Goal: Task Accomplishment & Management: Use online tool/utility

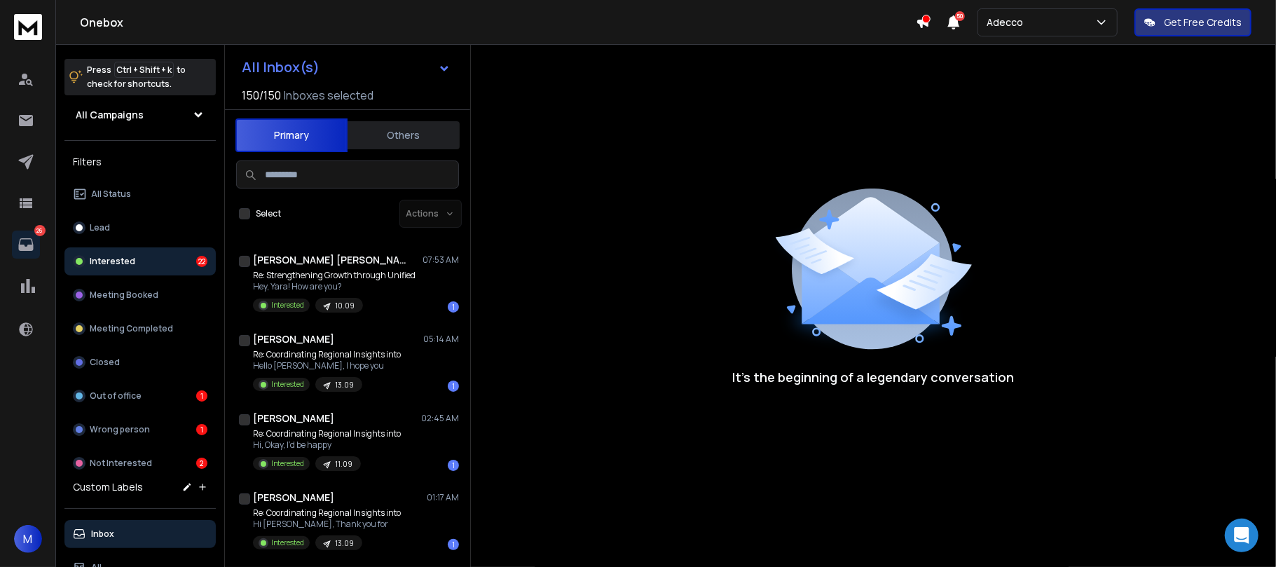
scroll to position [280, 0]
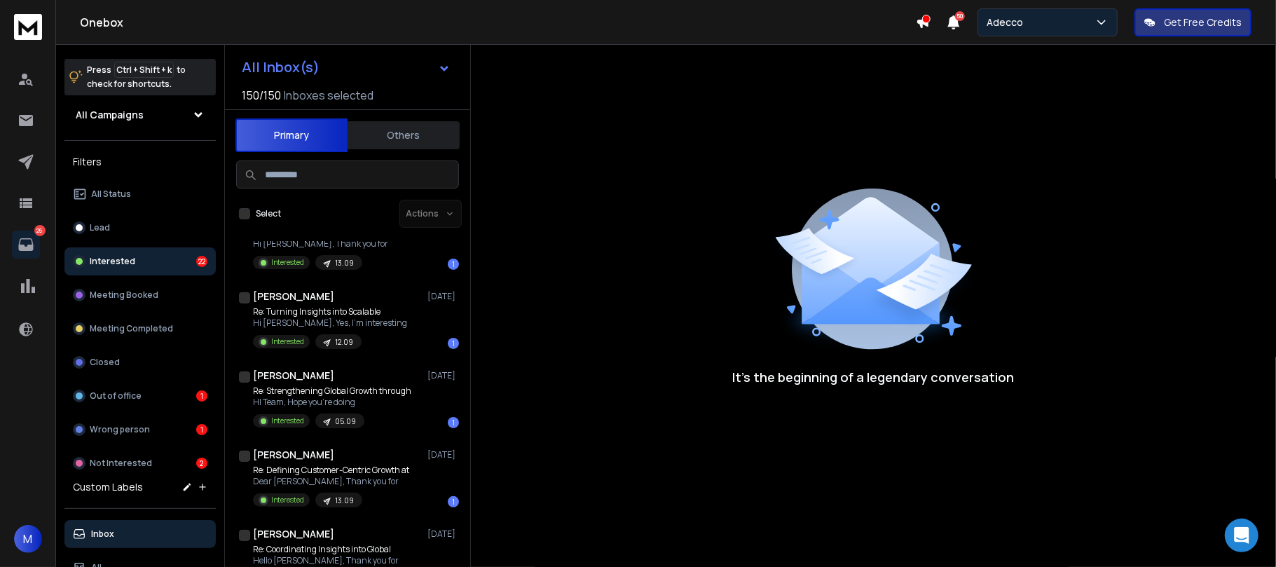
click at [1048, 25] on div "Adecco" at bounding box center [1047, 22] width 122 height 14
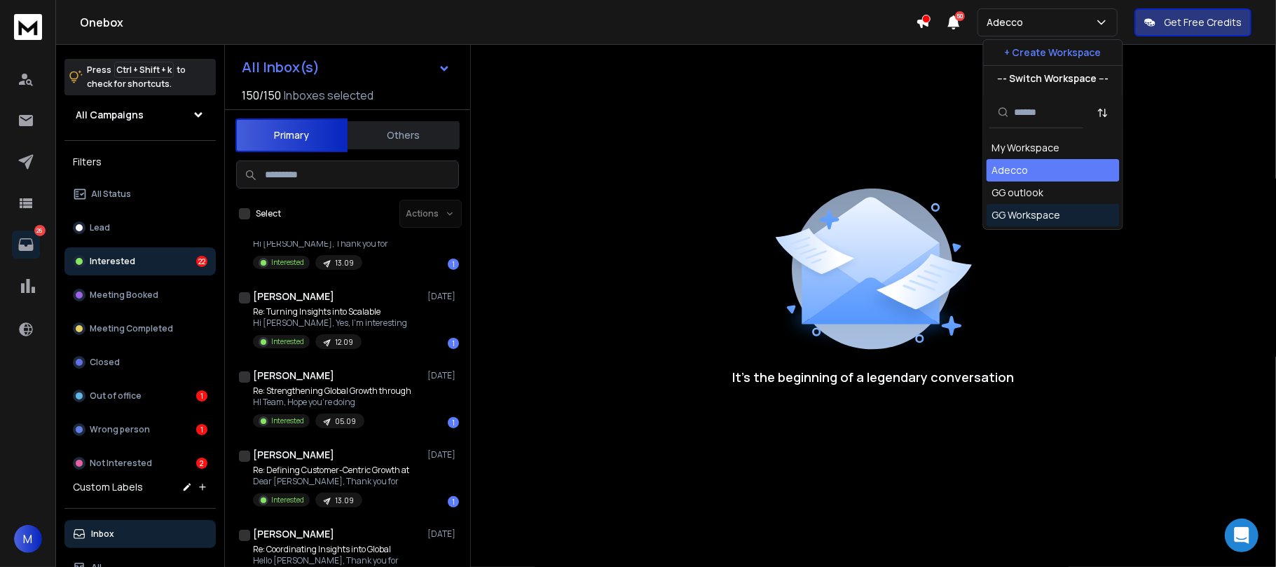
click at [1028, 212] on div "GG Workspace" at bounding box center [1026, 215] width 69 height 14
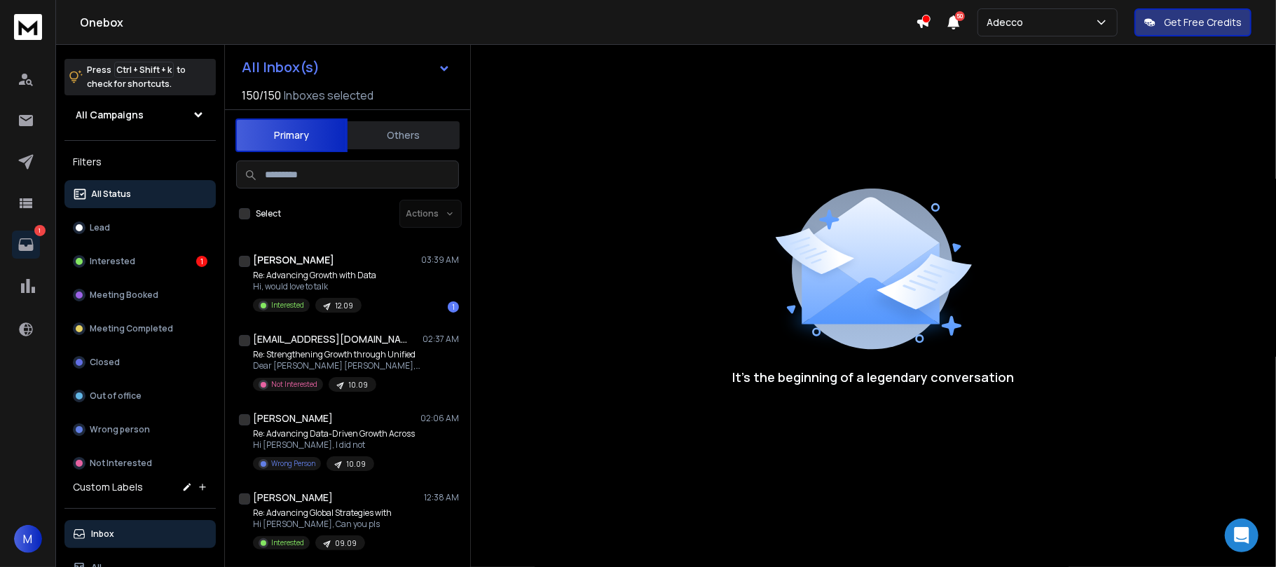
click at [606, 184] on div "It’s the beginning of a legendary conversation" at bounding box center [873, 286] width 805 height 482
